Goal: Check status: Check status

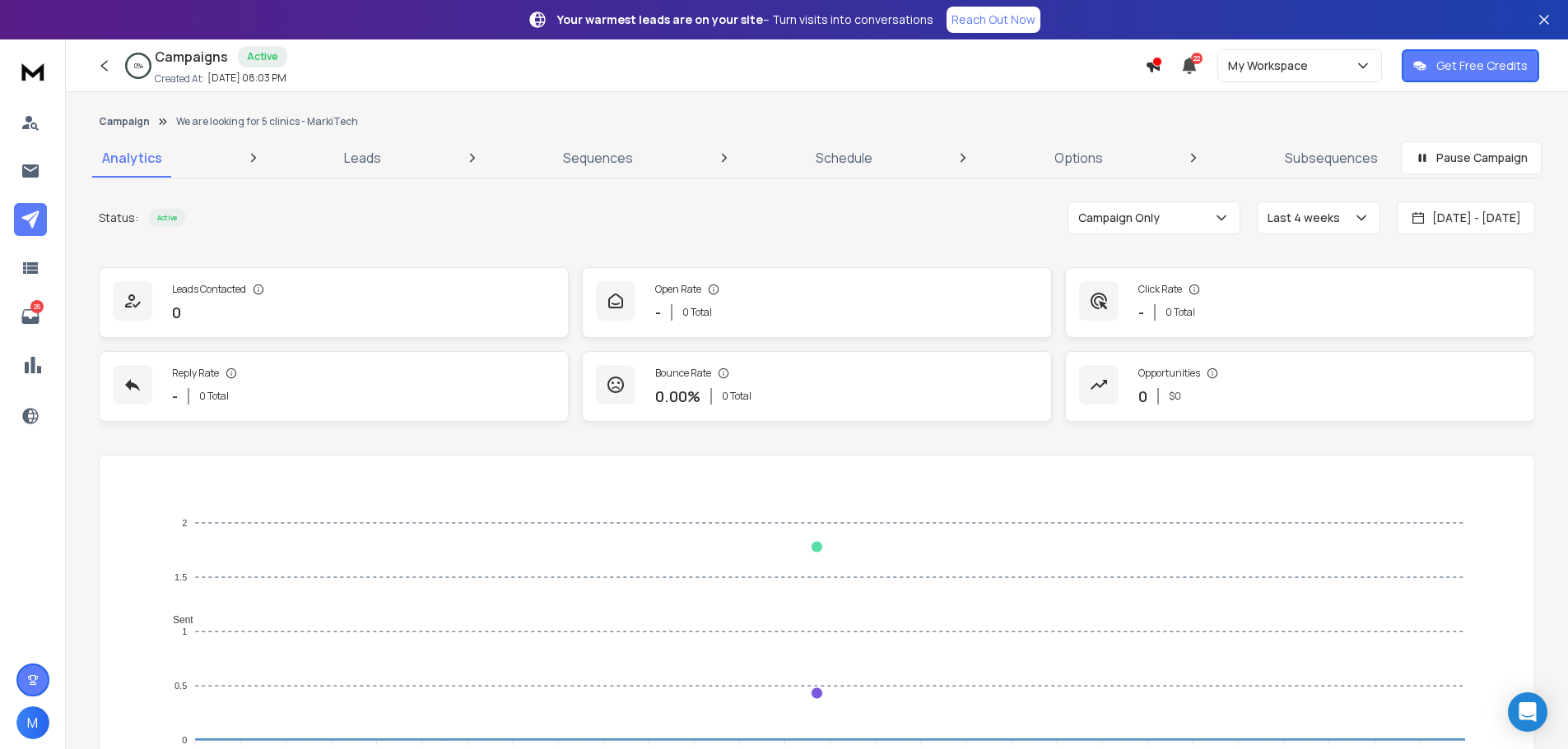
click at [110, 54] on button at bounding box center [105, 65] width 22 height 33
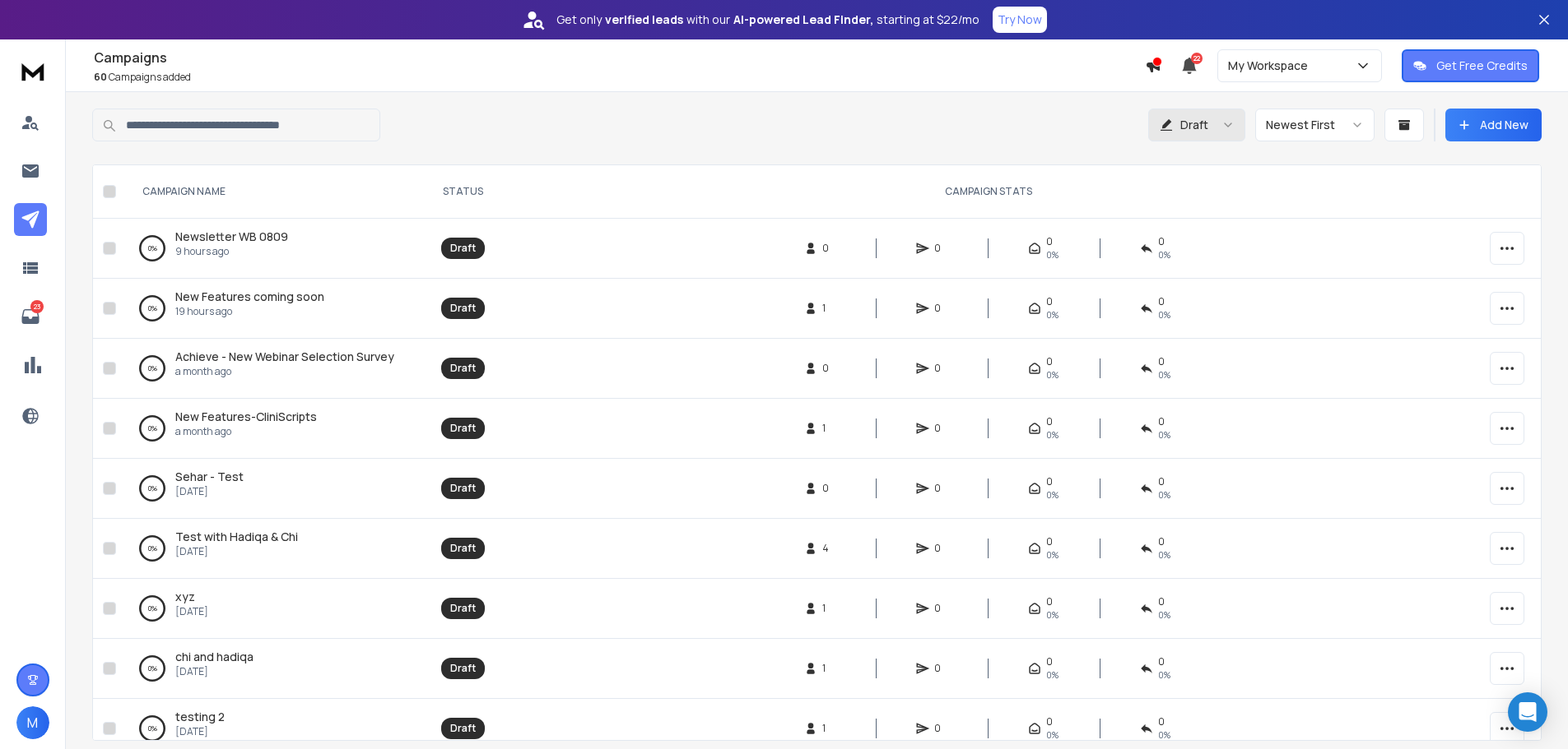
click at [1201, 113] on button "Draft" at bounding box center [1196, 125] width 97 height 33
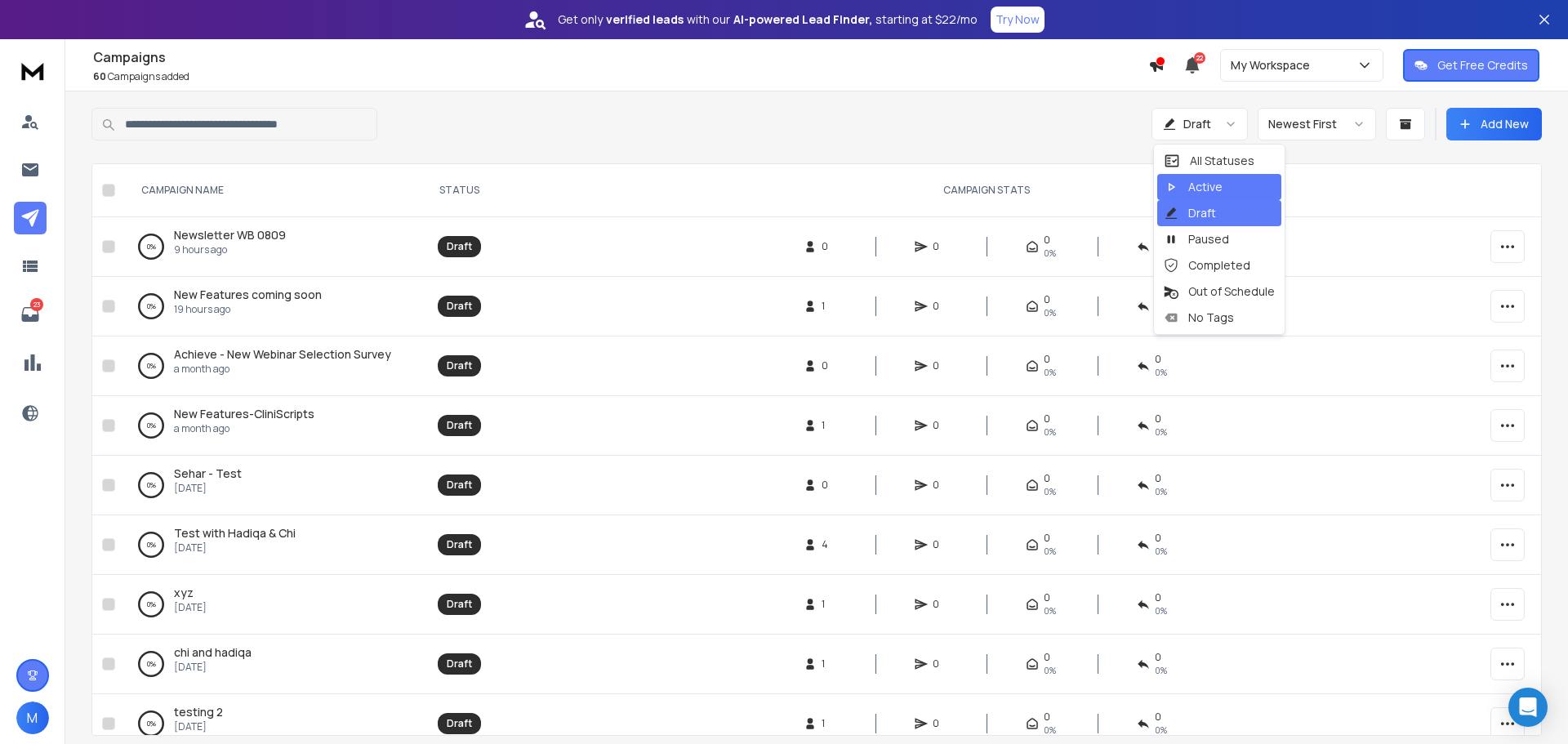
click at [1215, 187] on div "Active" at bounding box center [1193, 187] width 59 height 17
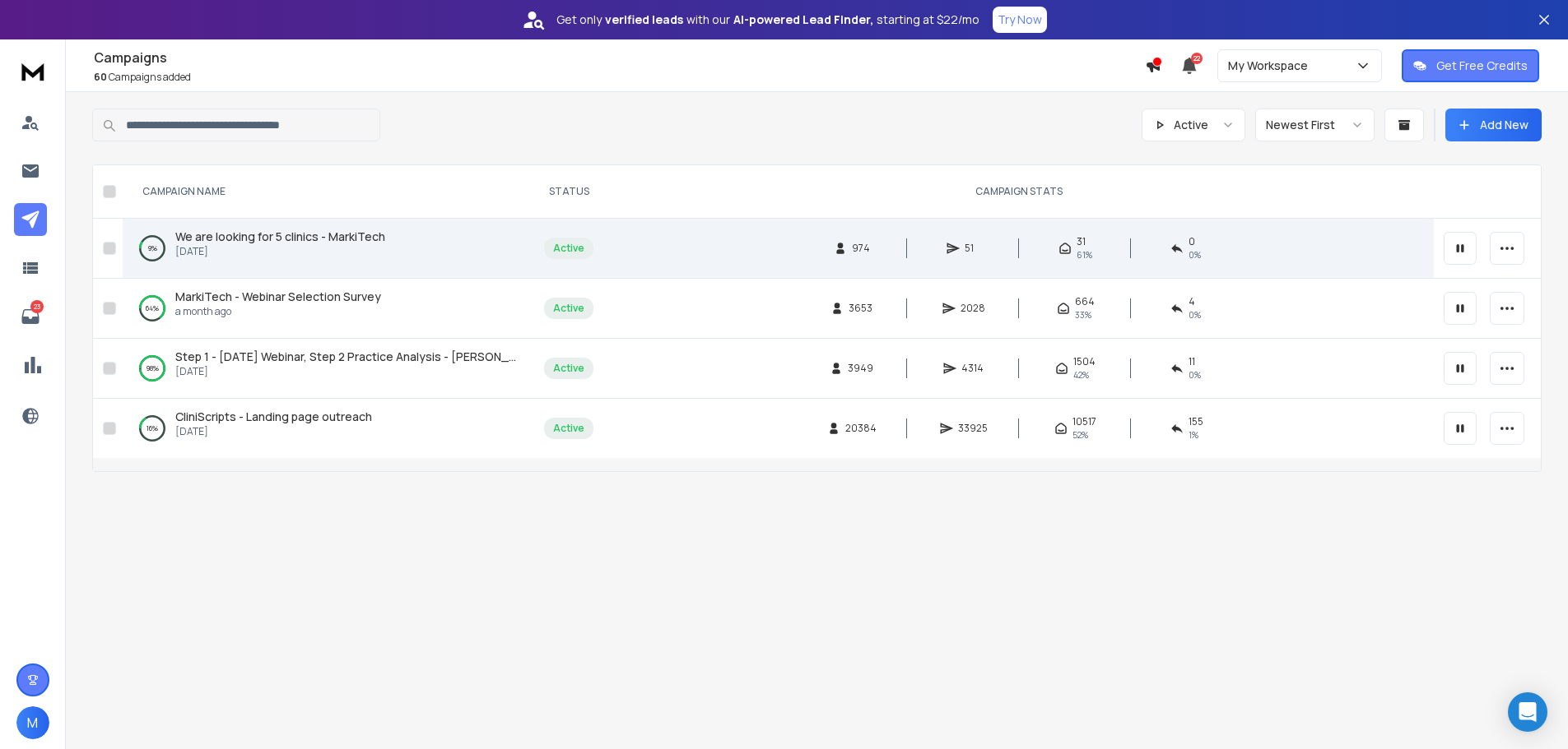
click at [368, 241] on span "We are looking for 5 clinics - MarkiTech" at bounding box center [280, 237] width 210 height 16
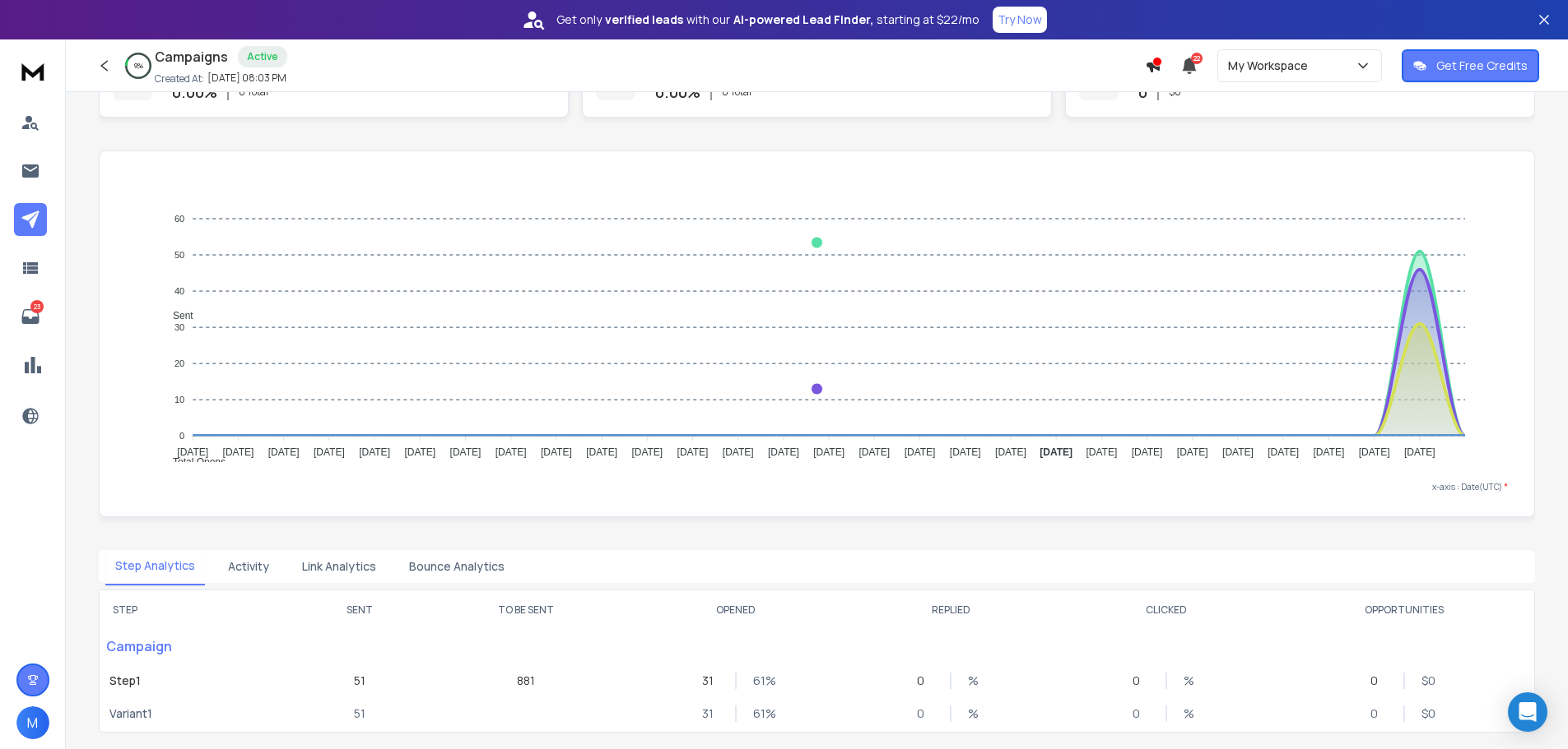
scroll to position [317, 0]
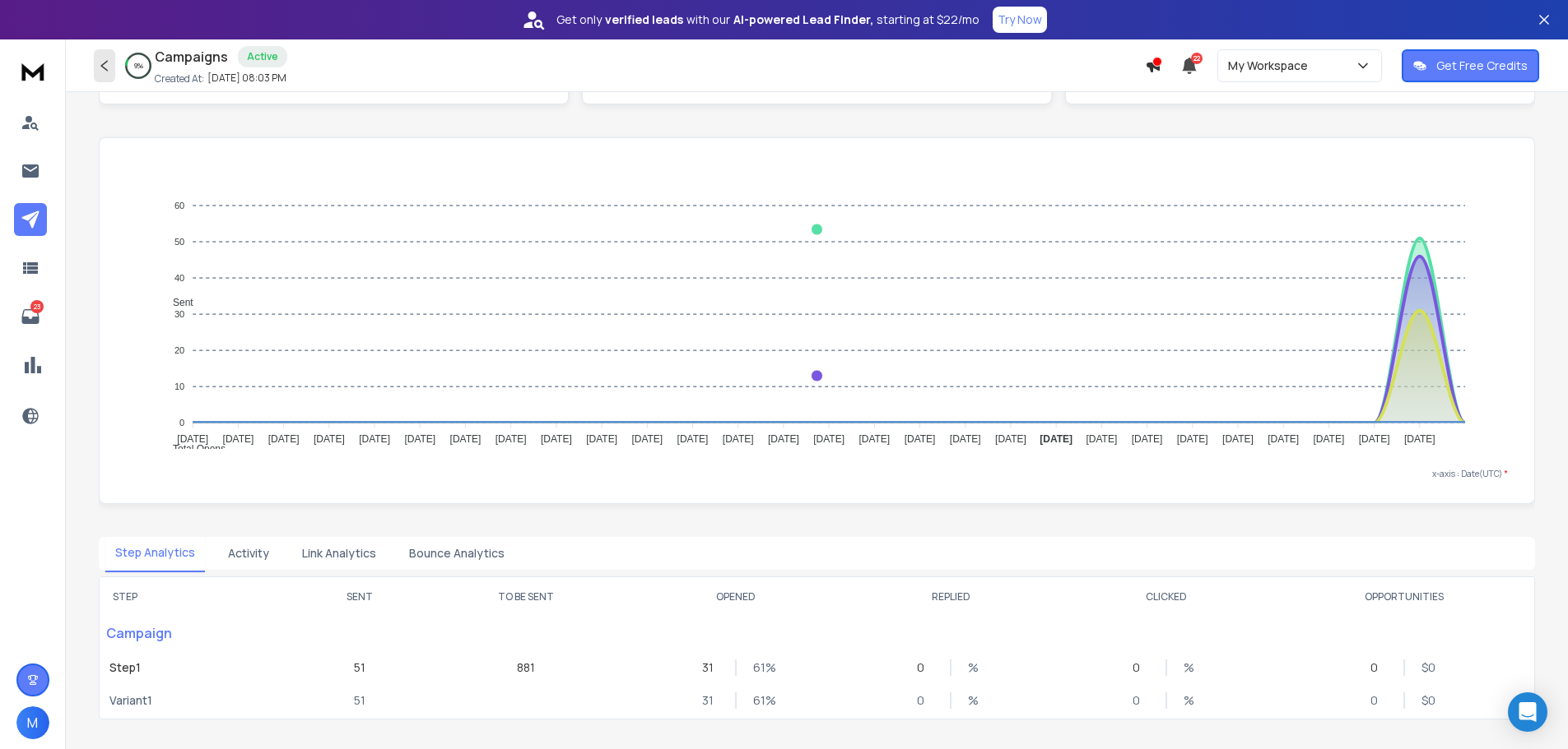
click at [106, 64] on icon at bounding box center [104, 65] width 15 height 15
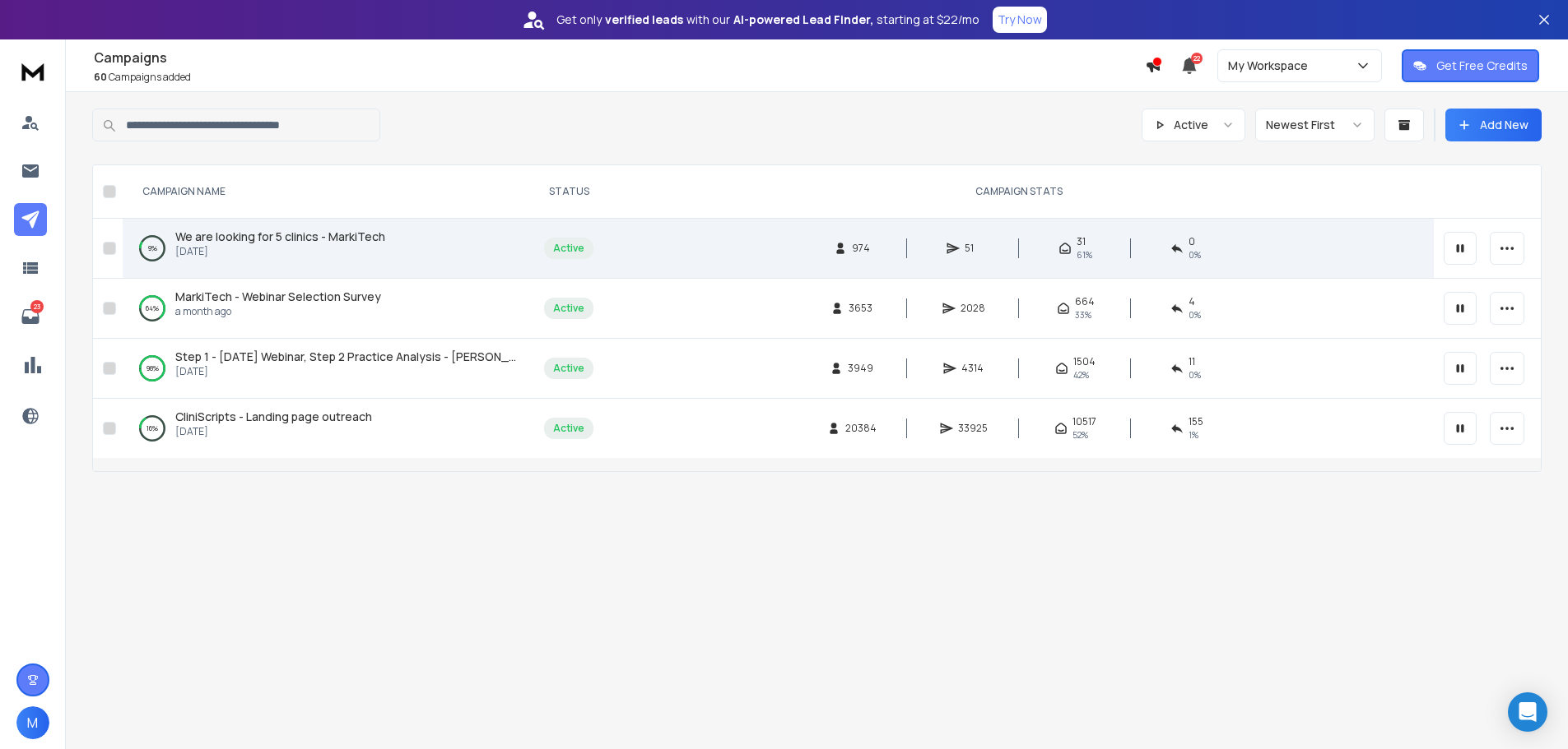
click at [371, 253] on p "[DATE]" at bounding box center [280, 251] width 210 height 13
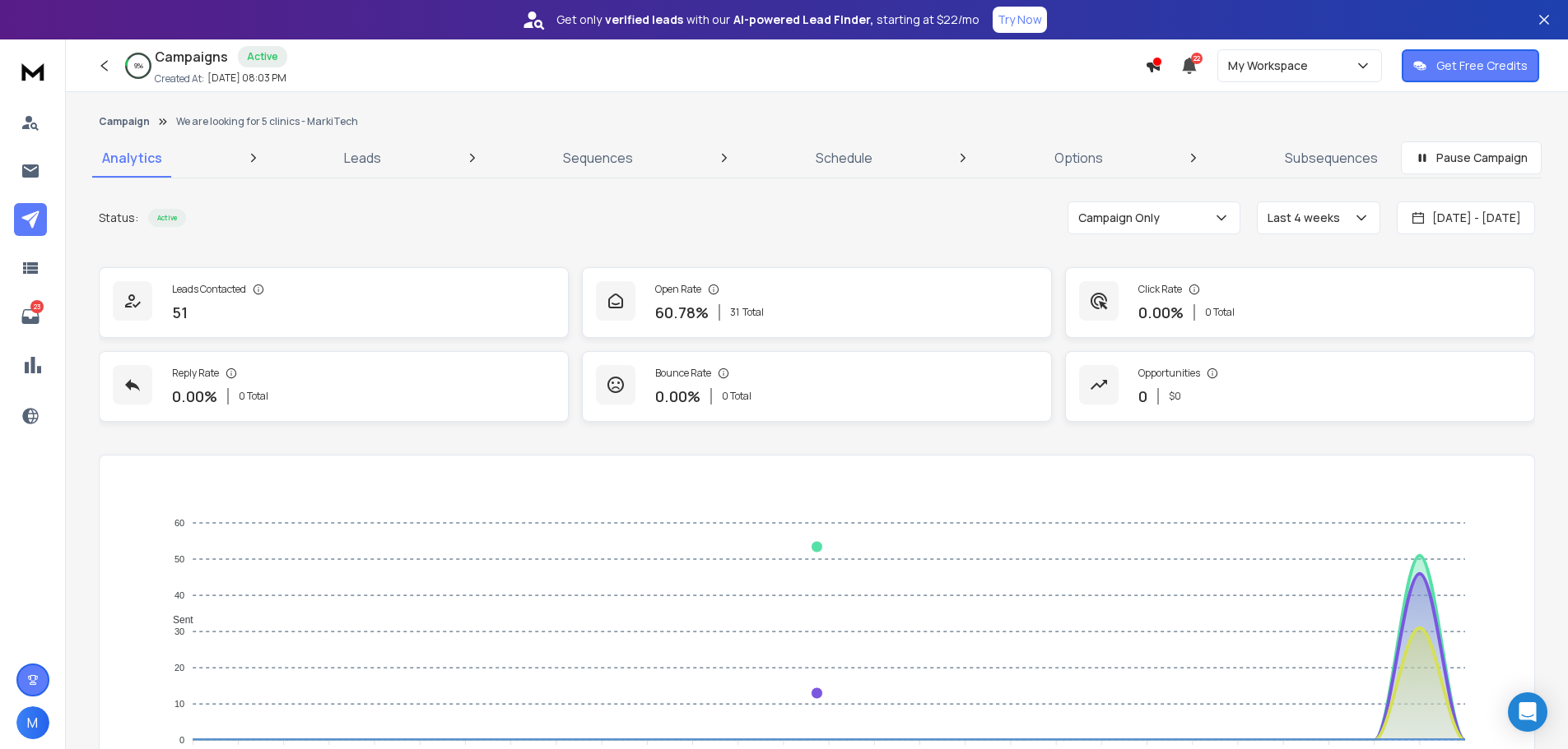
click at [887, 311] on link "Open Rate 60.78 % 31 Total" at bounding box center [817, 302] width 470 height 70
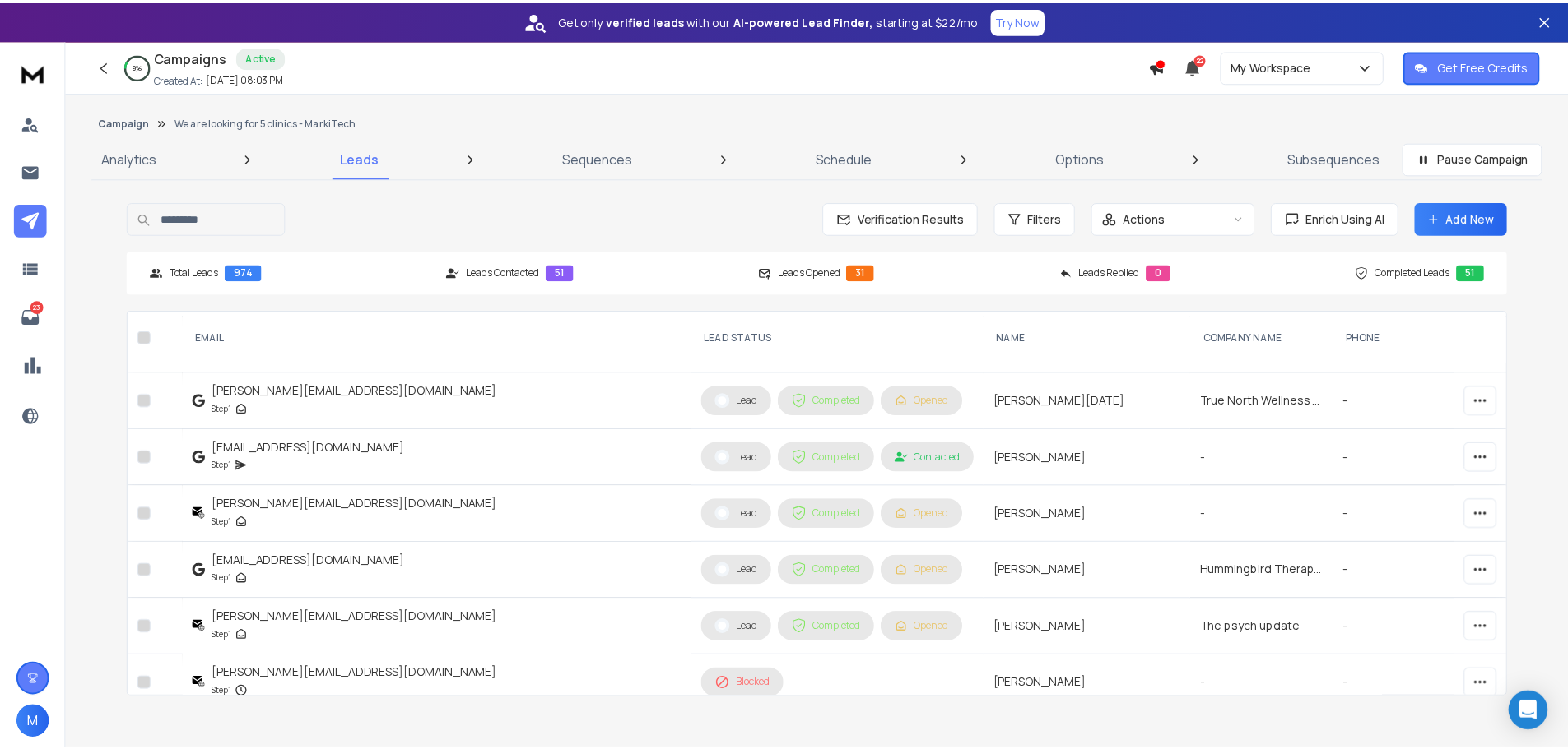
scroll to position [987, 0]
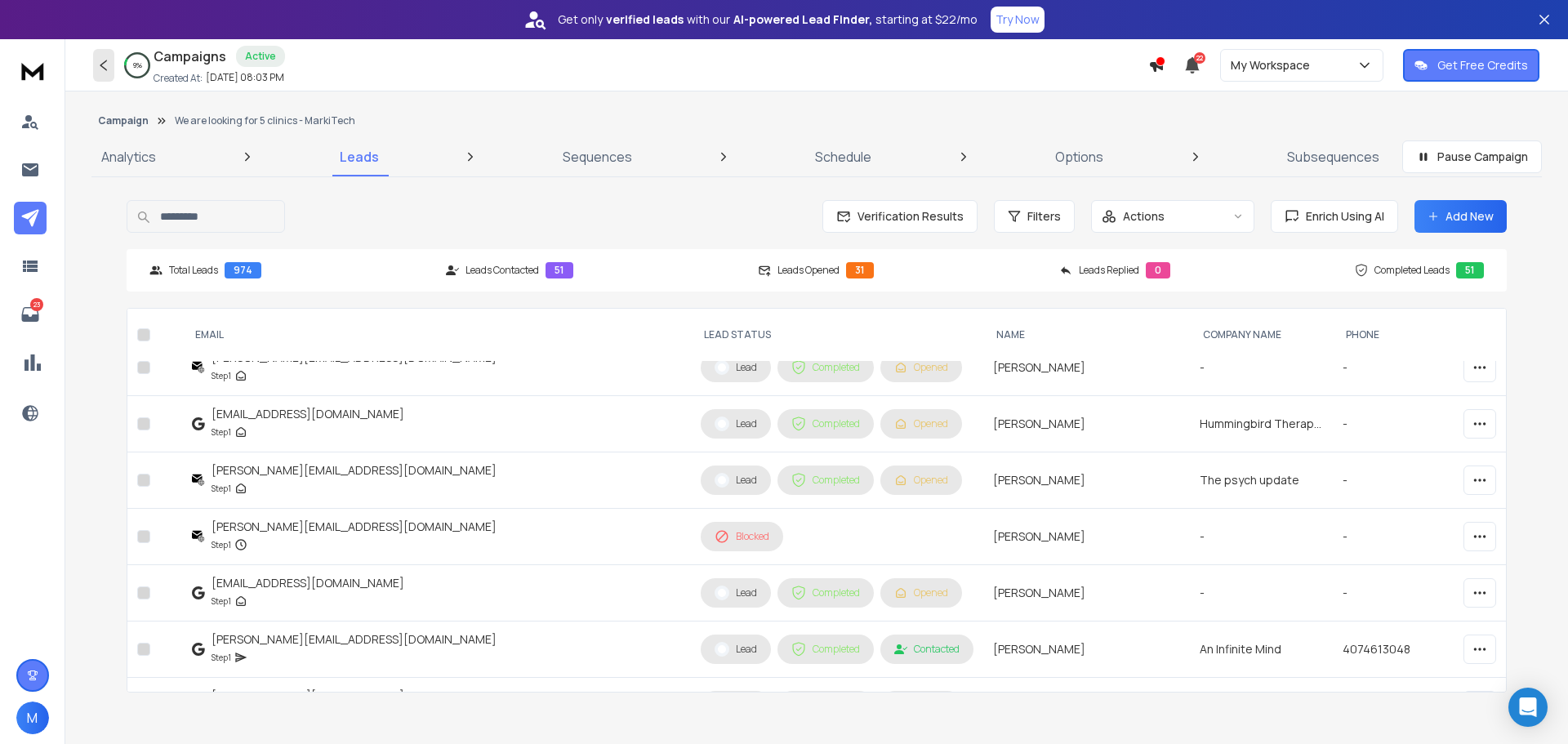
click at [110, 74] on button at bounding box center [104, 65] width 22 height 32
